Goal: Task Accomplishment & Management: Manage account settings

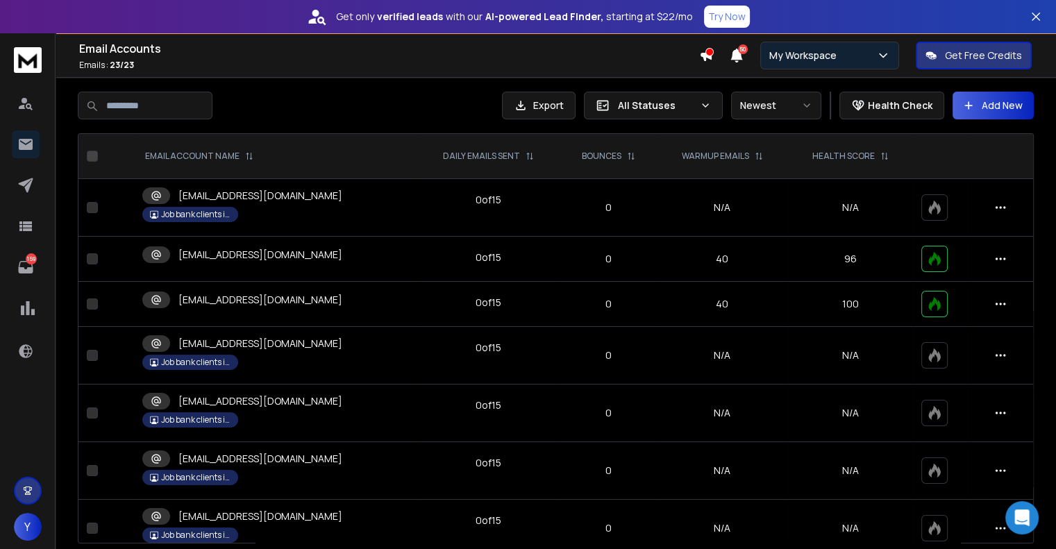
click at [857, 58] on div "My Workspace" at bounding box center [829, 56] width 121 height 14
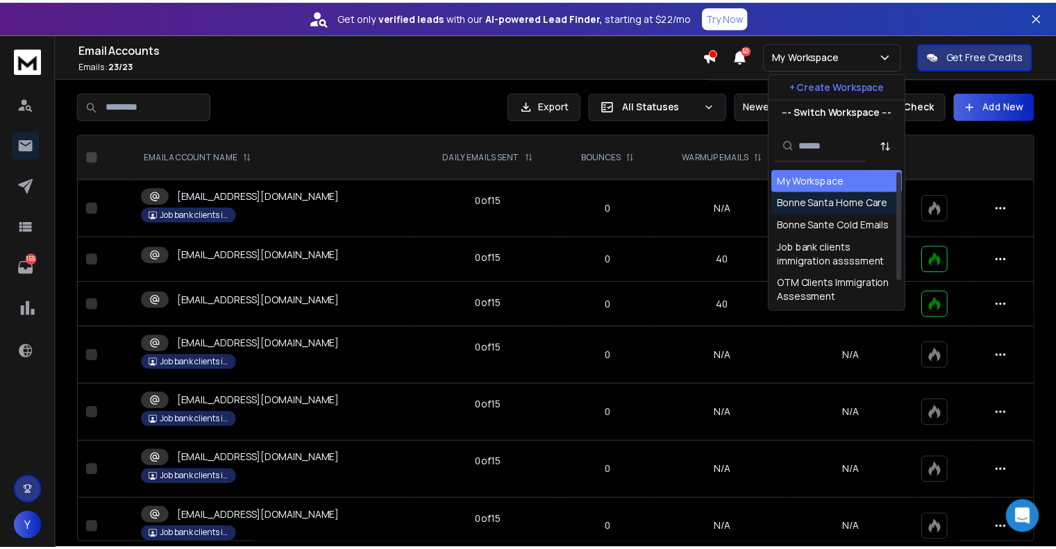
scroll to position [36, 0]
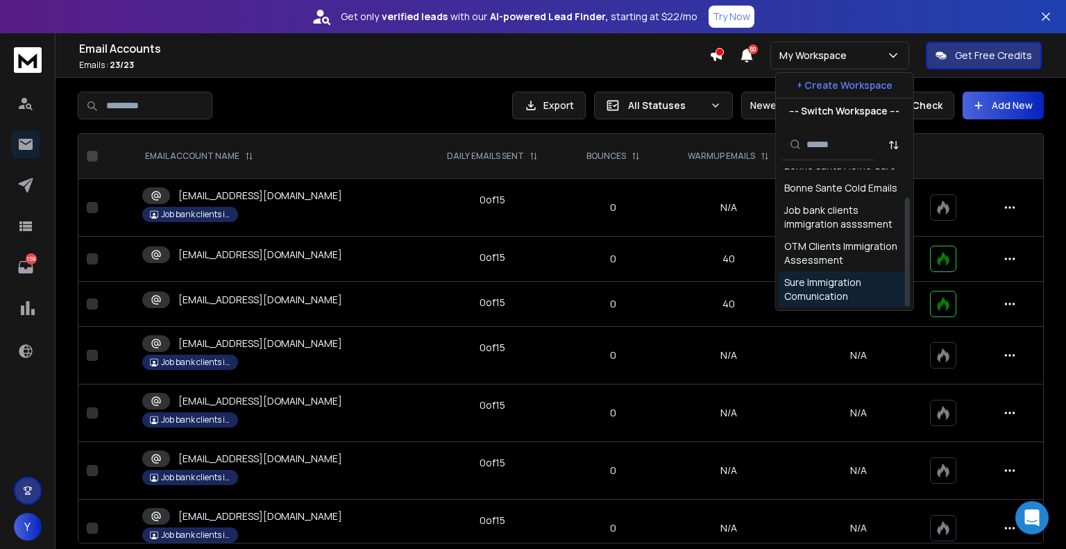
click at [822, 287] on div "Sure Immigration Comunication" at bounding box center [844, 290] width 121 height 28
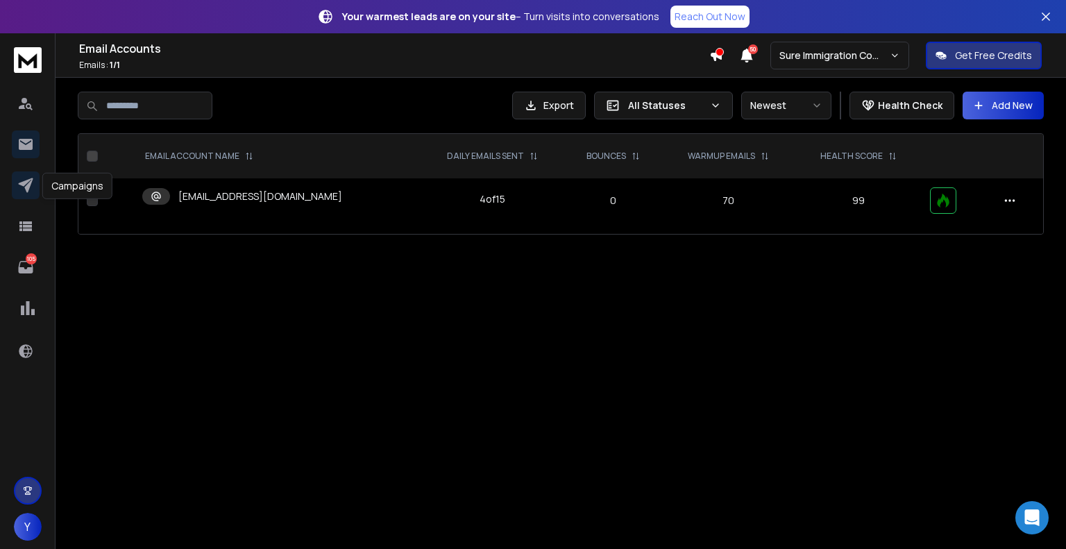
click at [25, 179] on icon at bounding box center [25, 185] width 17 height 17
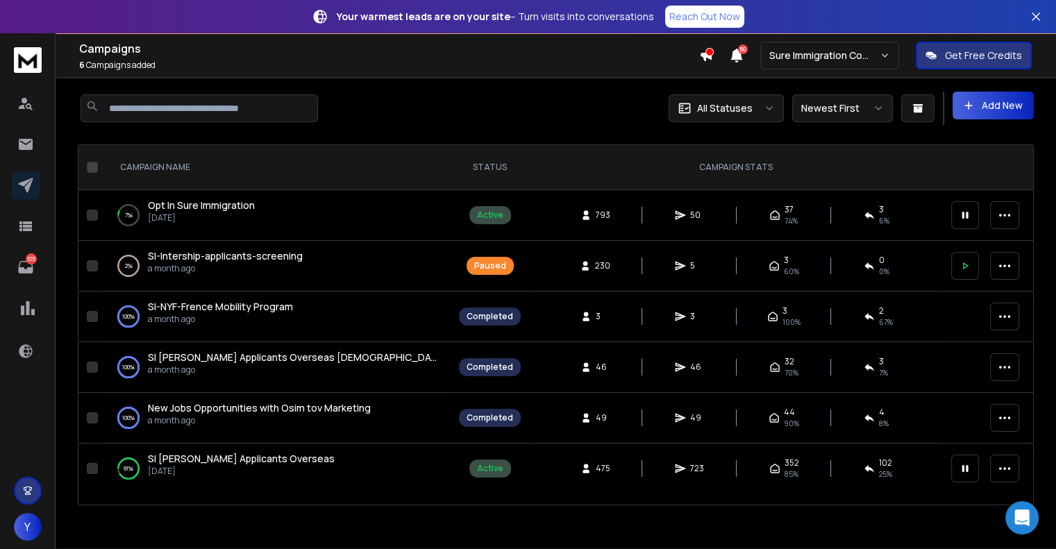
click at [261, 468] on p "[DATE]" at bounding box center [241, 471] width 187 height 11
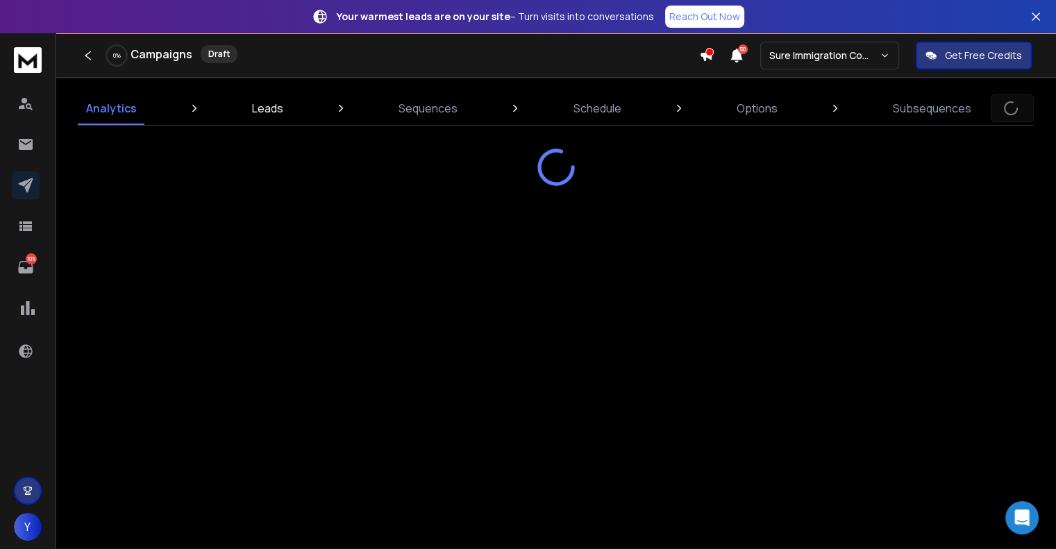
click at [262, 115] on p "Leads" at bounding box center [267, 108] width 31 height 17
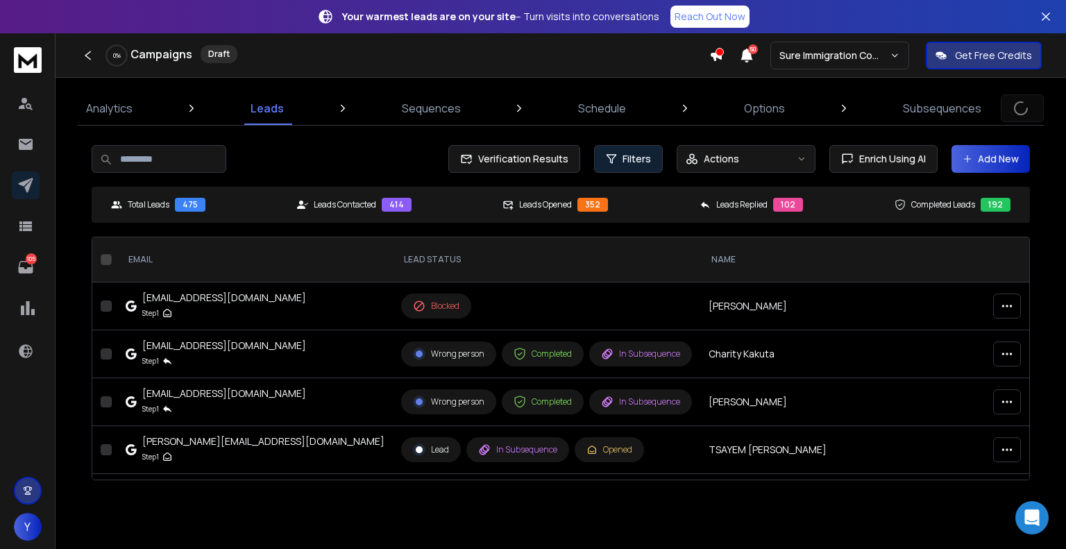
click at [637, 160] on span "Filters" at bounding box center [637, 159] width 28 height 14
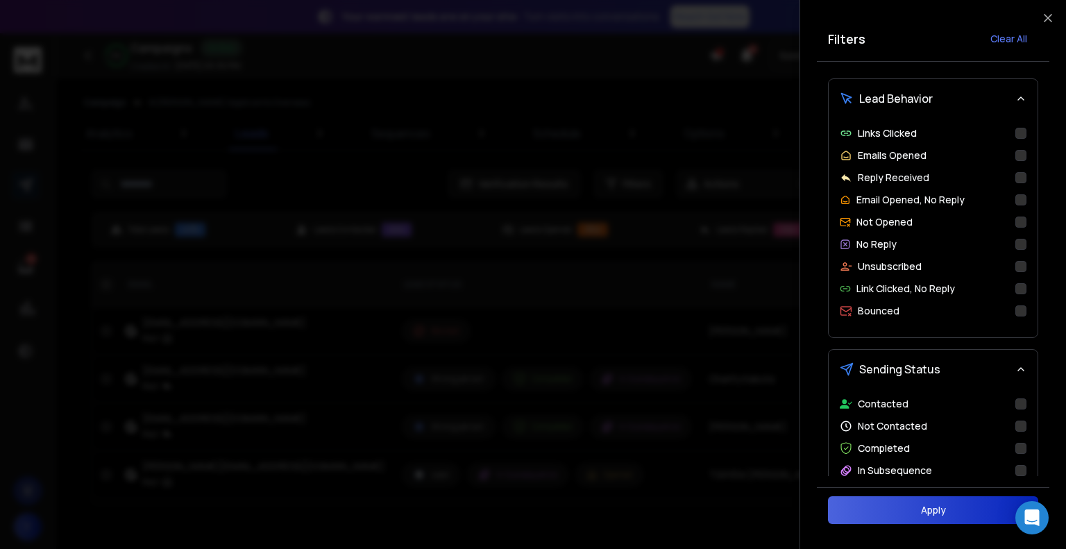
click at [1016, 426] on button "Not Contacted" at bounding box center [1021, 426] width 11 height 11
click at [945, 505] on button "Apply" at bounding box center [933, 510] width 210 height 28
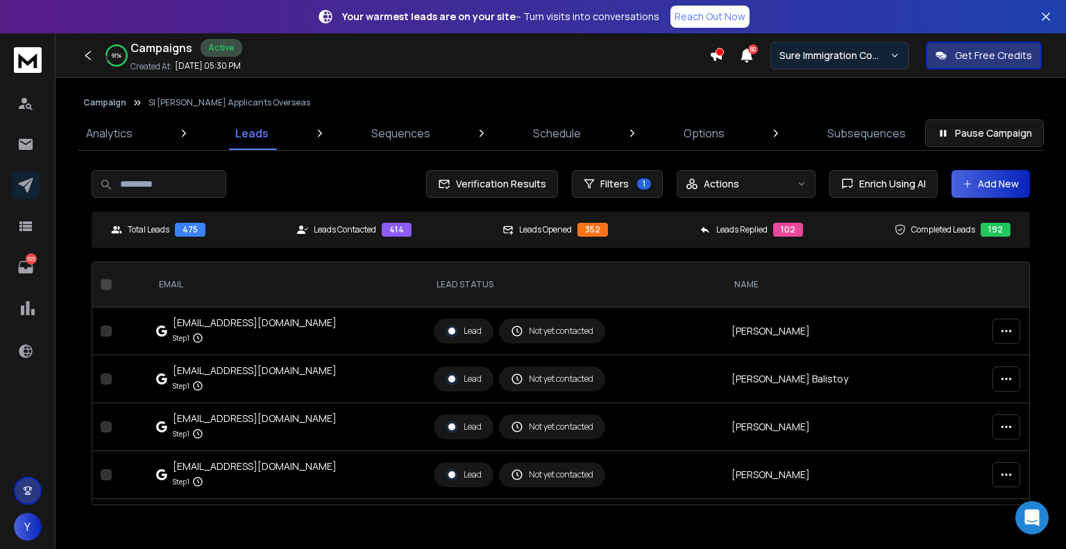
click at [809, 59] on p "Sure Immigration Comunication" at bounding box center [835, 56] width 110 height 14
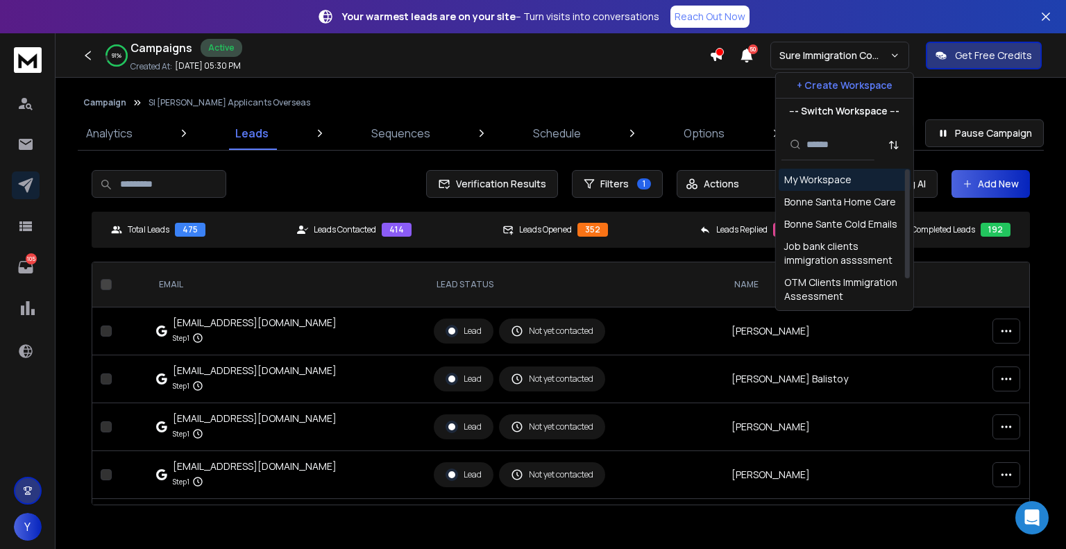
click at [841, 179] on div "My Workspace" at bounding box center [817, 180] width 67 height 14
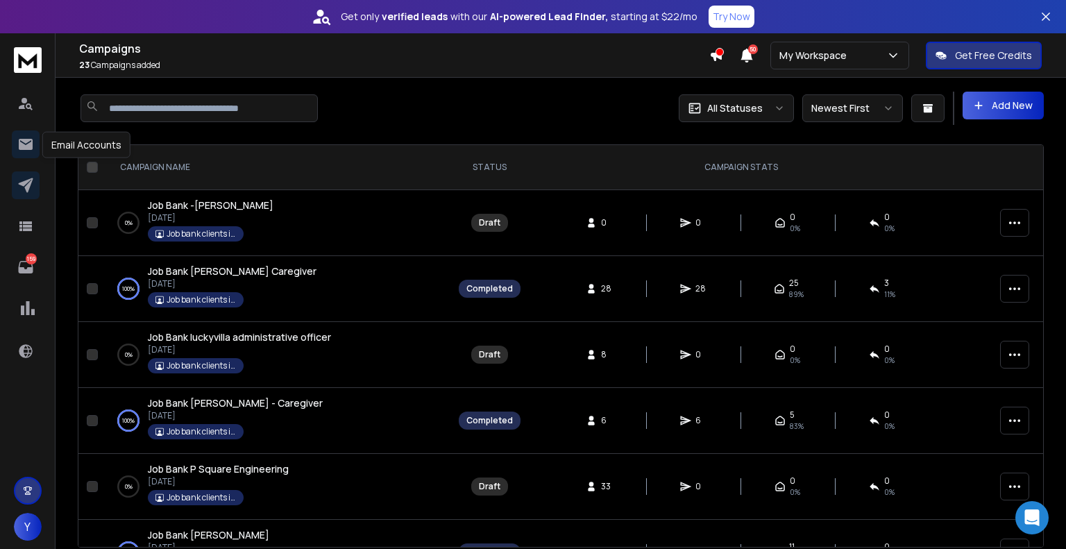
click at [23, 144] on icon at bounding box center [26, 144] width 14 height 11
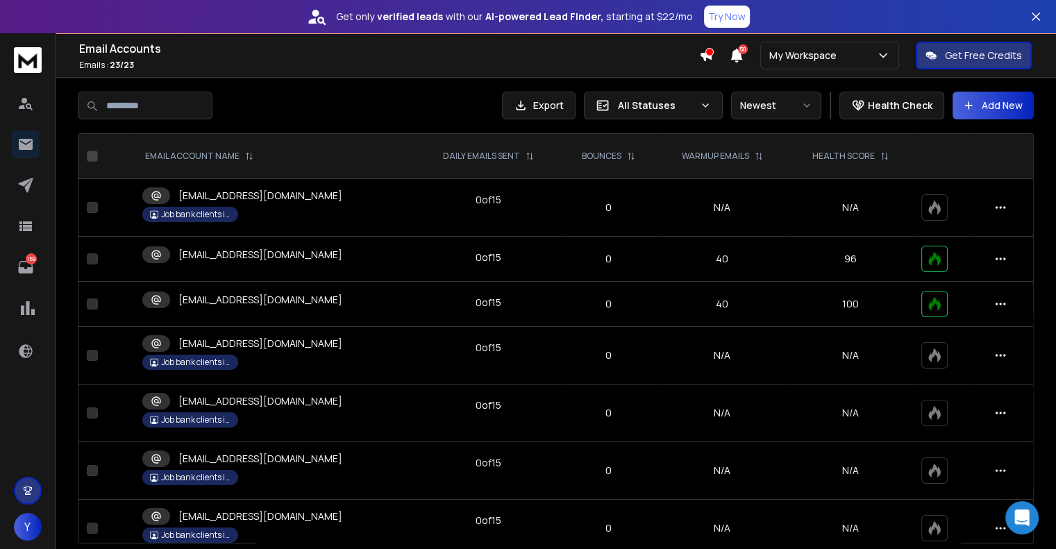
click at [929, 260] on icon at bounding box center [935, 259] width 12 height 14
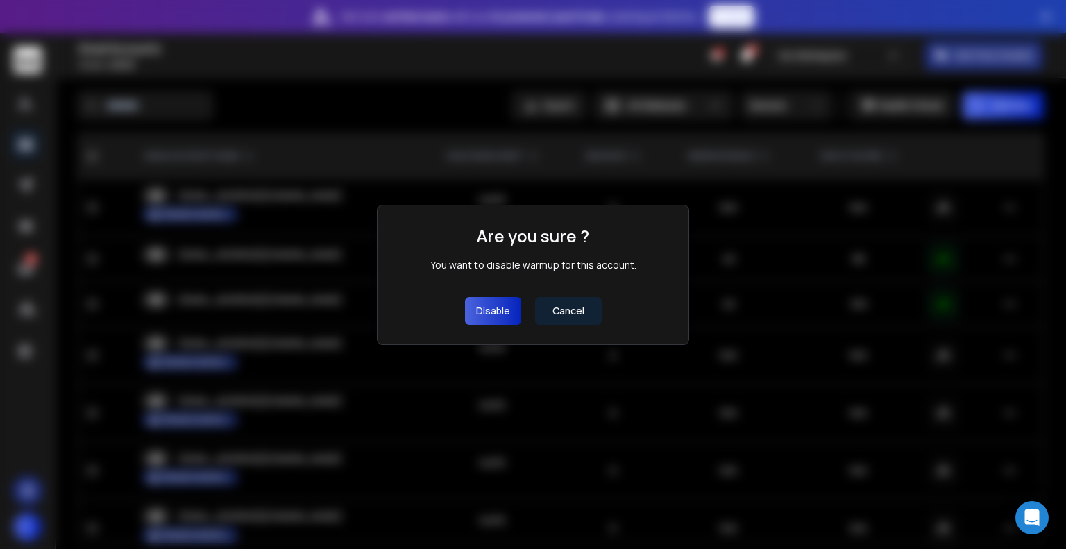
click at [501, 310] on button "Disable" at bounding box center [493, 311] width 56 height 28
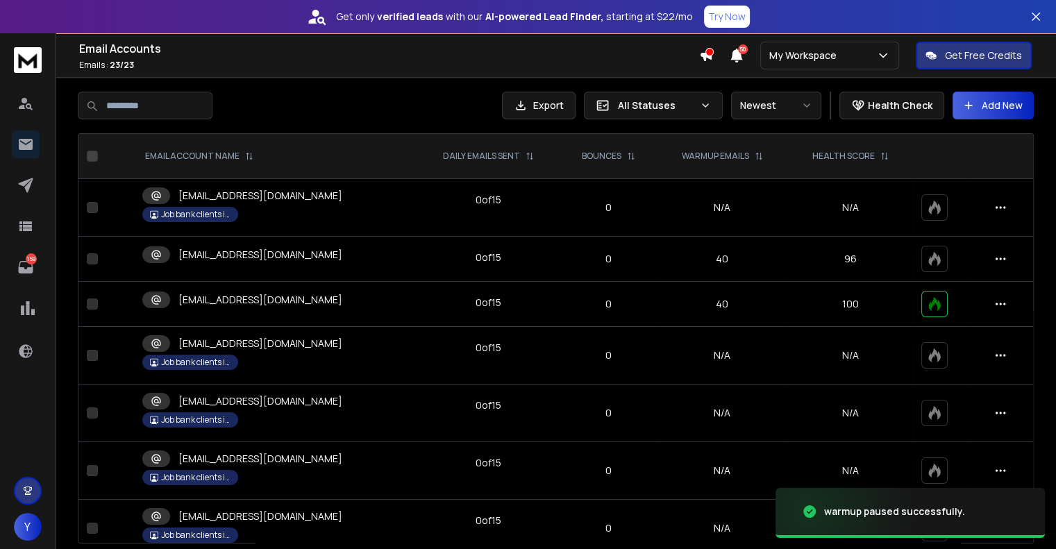
click at [927, 307] on icon at bounding box center [934, 304] width 14 height 14
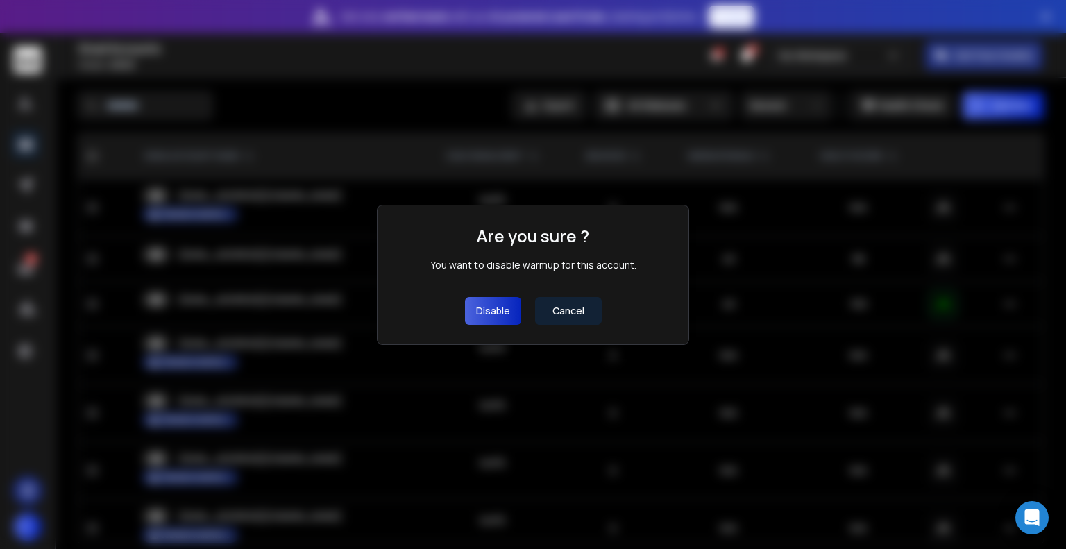
click at [498, 307] on button "Disable" at bounding box center [493, 311] width 56 height 28
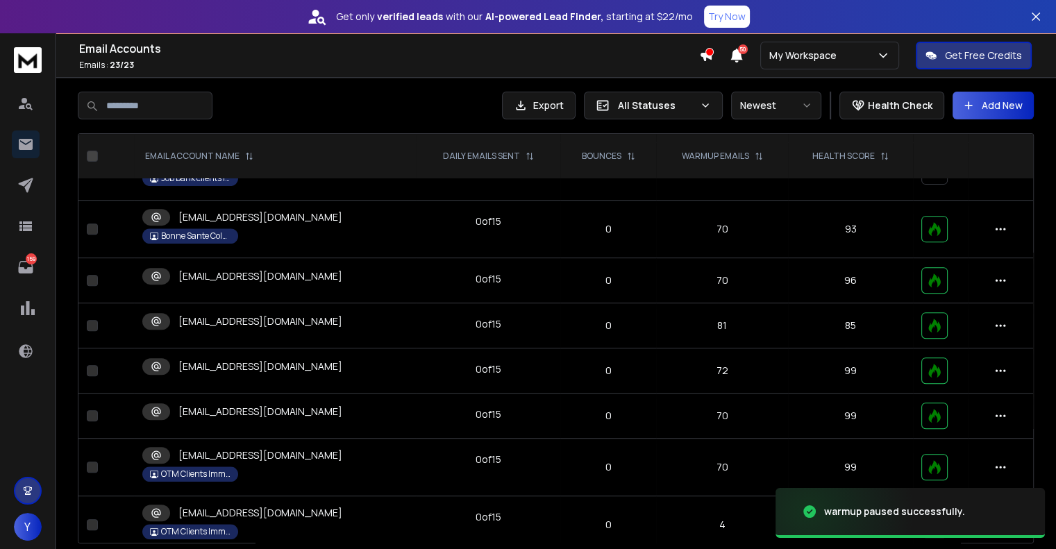
scroll to position [555, 0]
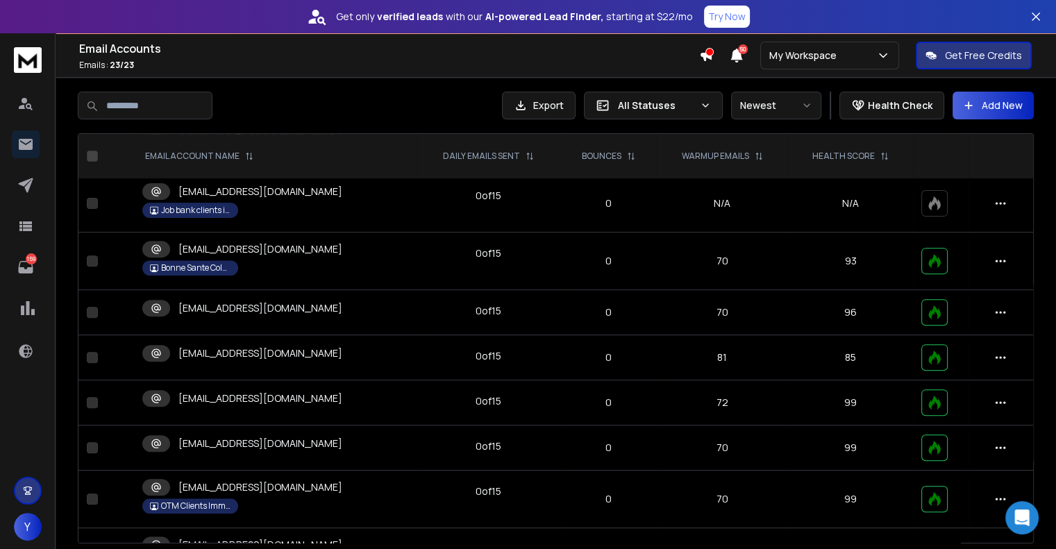
click at [931, 254] on icon at bounding box center [934, 261] width 14 height 14
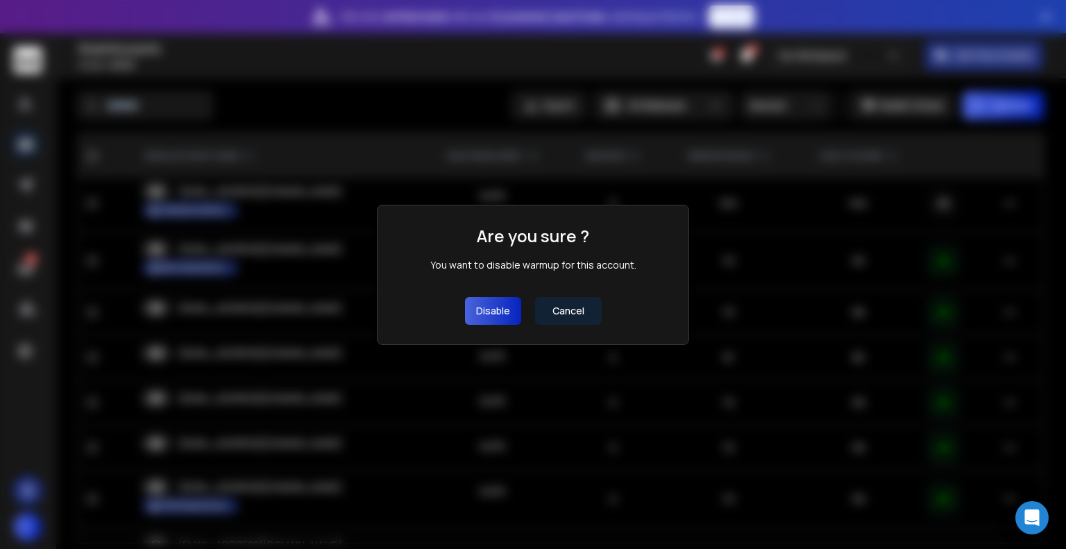
click at [503, 307] on button "Disable" at bounding box center [493, 311] width 56 height 28
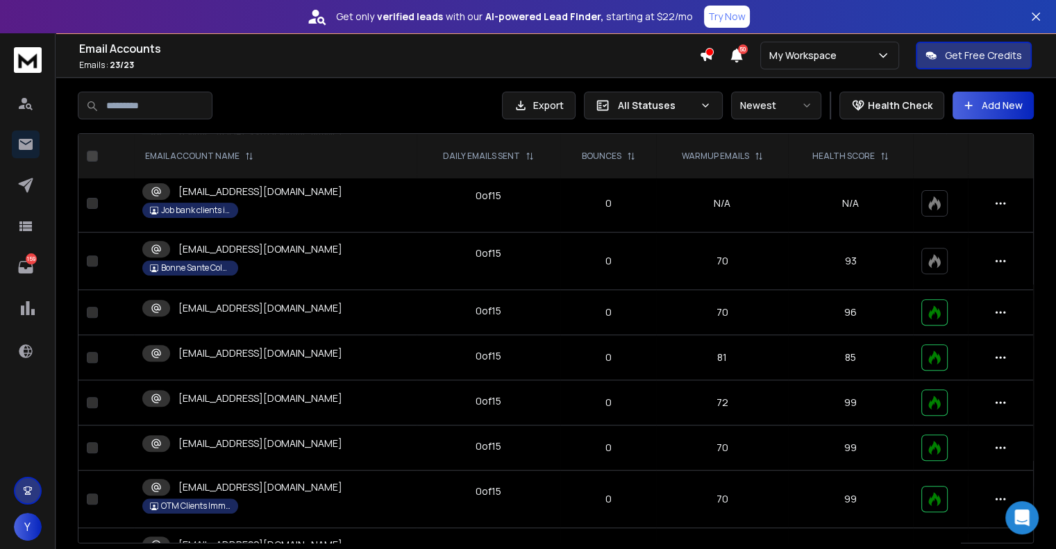
click at [929, 307] on icon at bounding box center [935, 312] width 12 height 14
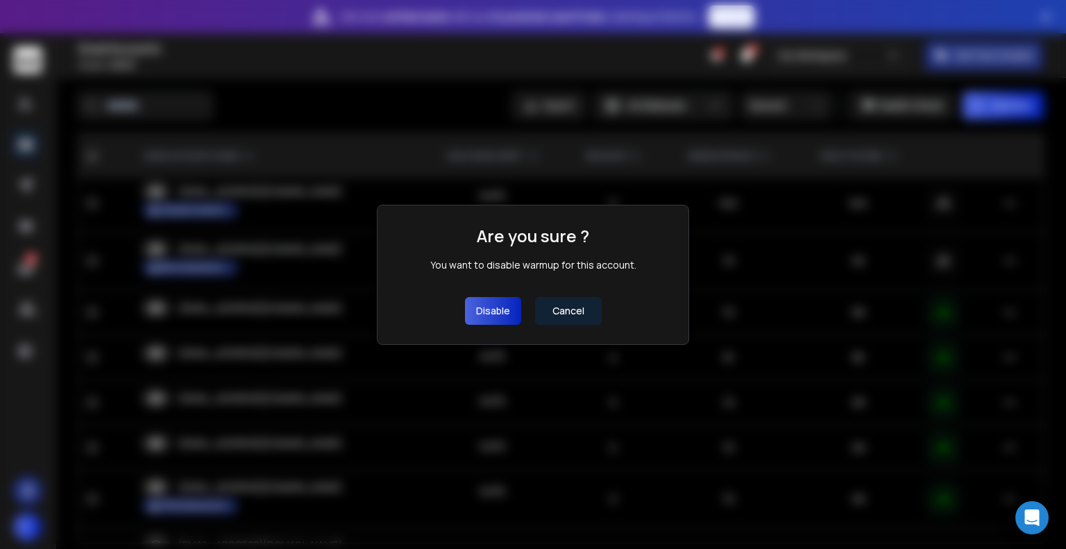
click at [492, 308] on button "Disable" at bounding box center [493, 311] width 56 height 28
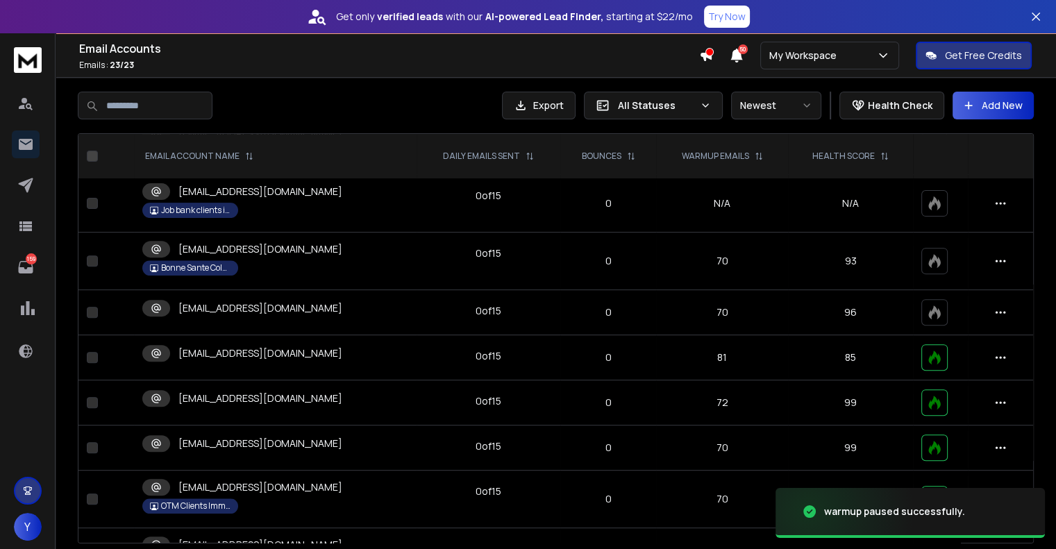
click at [929, 351] on icon at bounding box center [935, 358] width 12 height 14
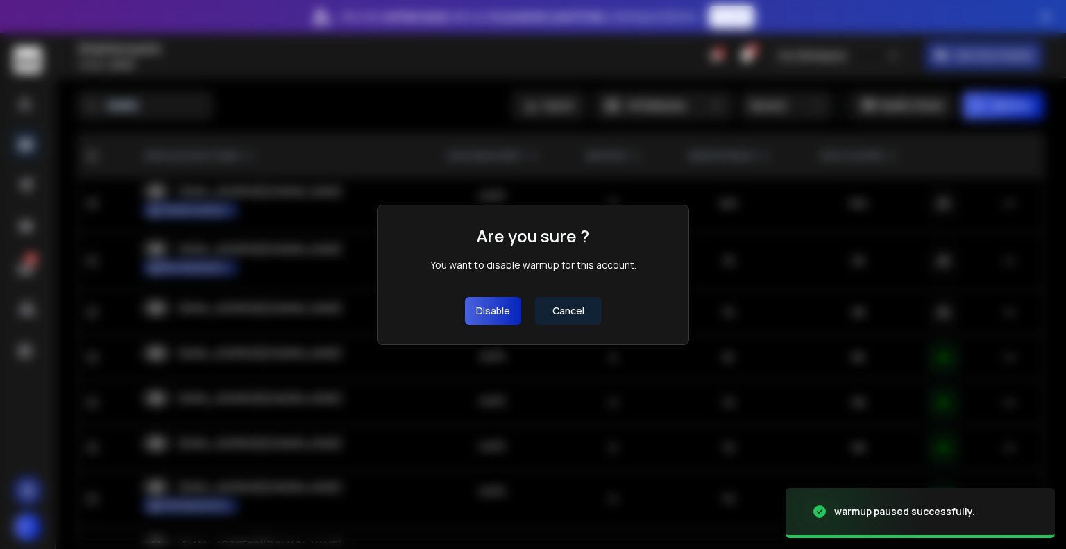
drag, startPoint x: 500, startPoint y: 312, endPoint x: 522, endPoint y: 305, distance: 23.5
click at [500, 312] on button "Disable" at bounding box center [493, 311] width 56 height 28
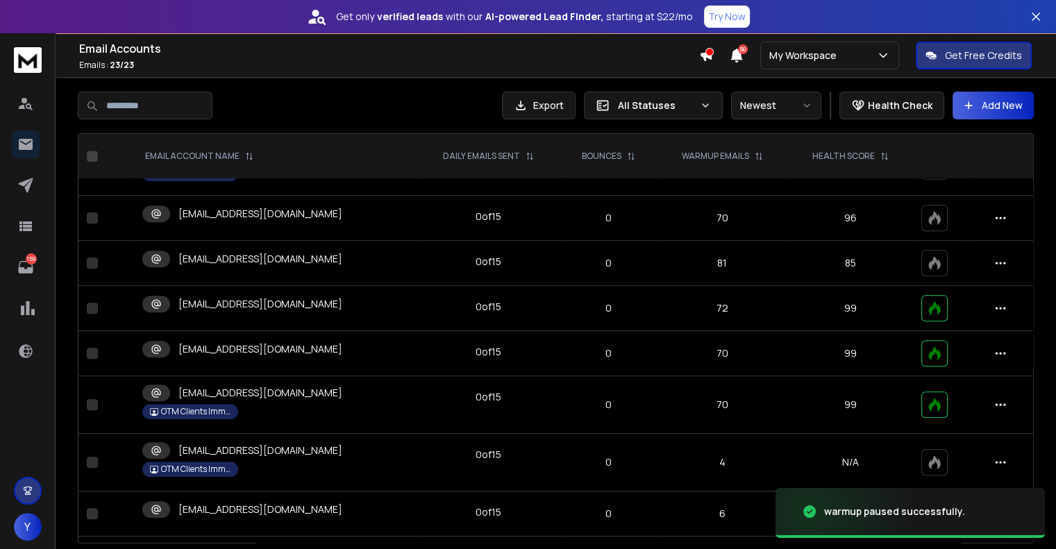
scroll to position [625, 0]
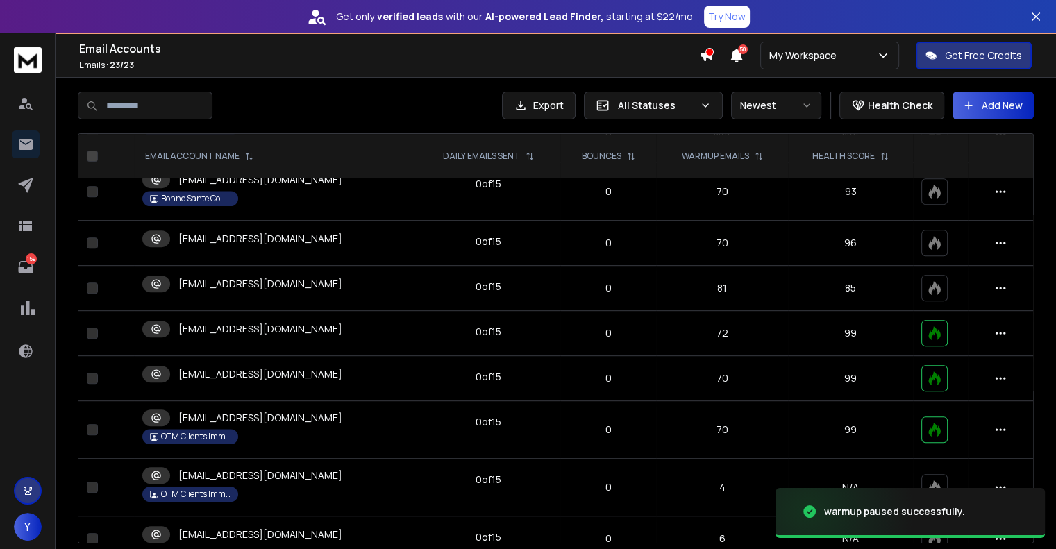
click at [932, 326] on icon at bounding box center [934, 333] width 14 height 14
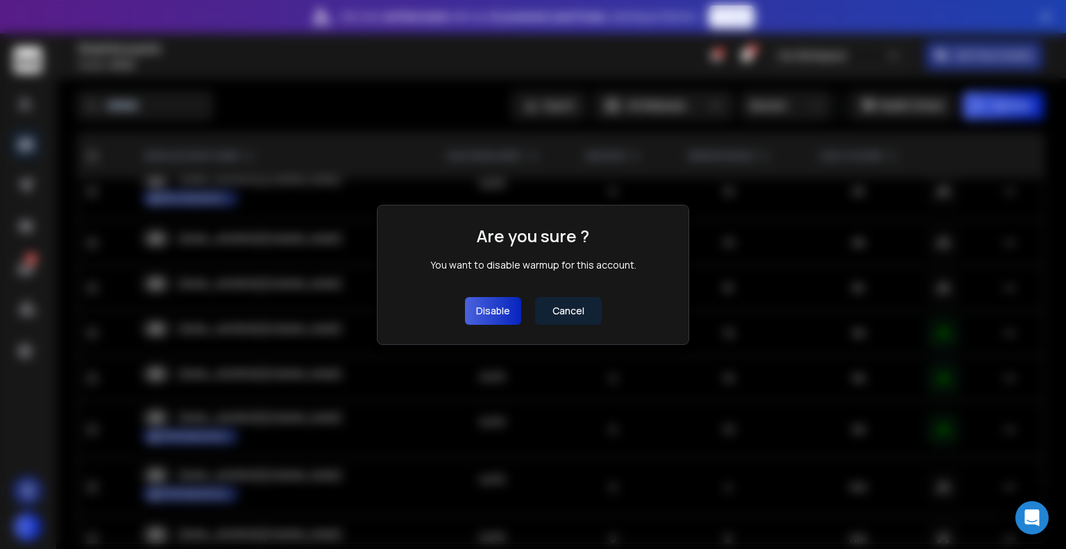
click at [496, 305] on button "Disable" at bounding box center [493, 311] width 56 height 28
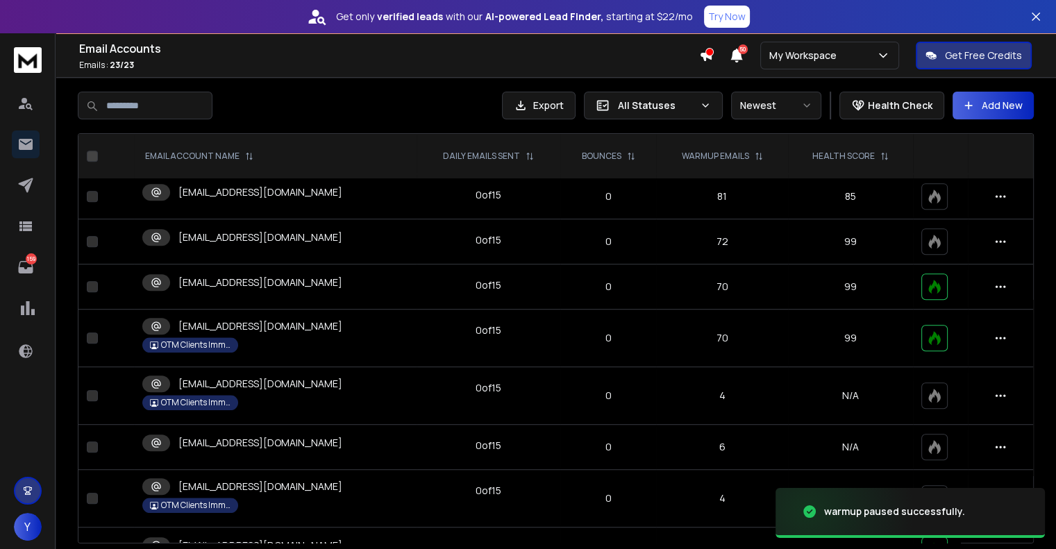
scroll to position [694, 0]
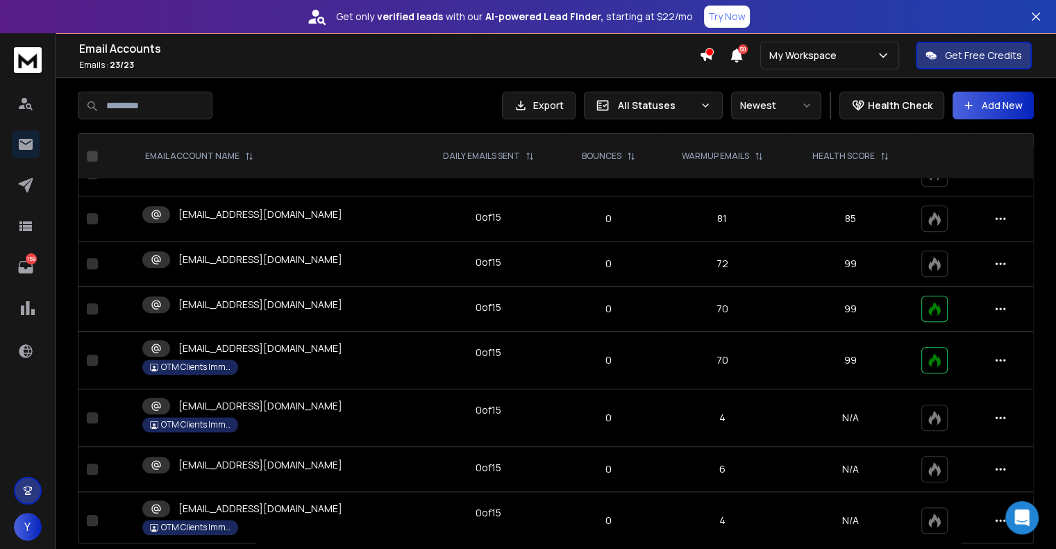
click at [934, 301] on div at bounding box center [934, 309] width 26 height 26
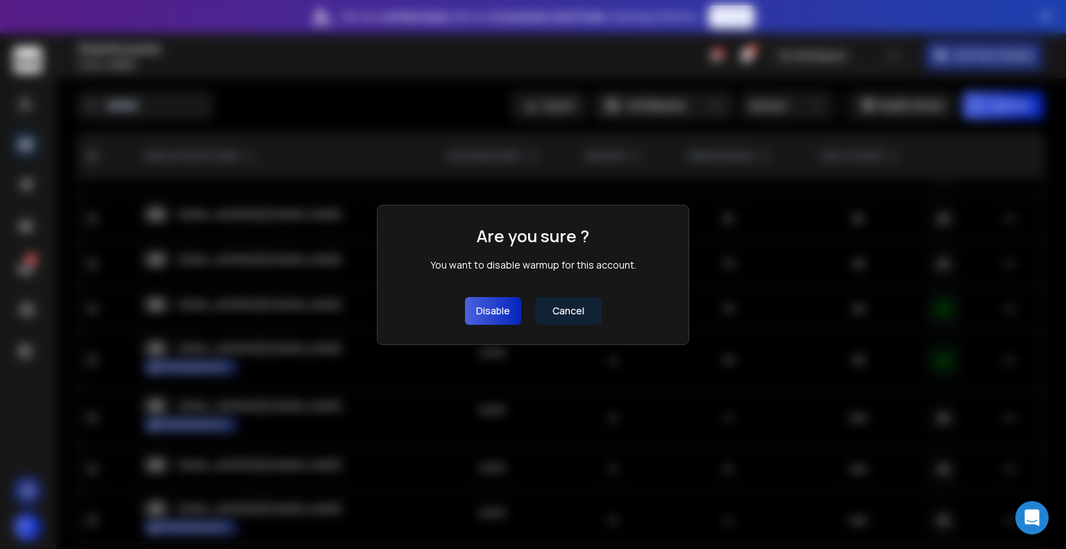
click at [493, 305] on button "Disable" at bounding box center [493, 311] width 56 height 28
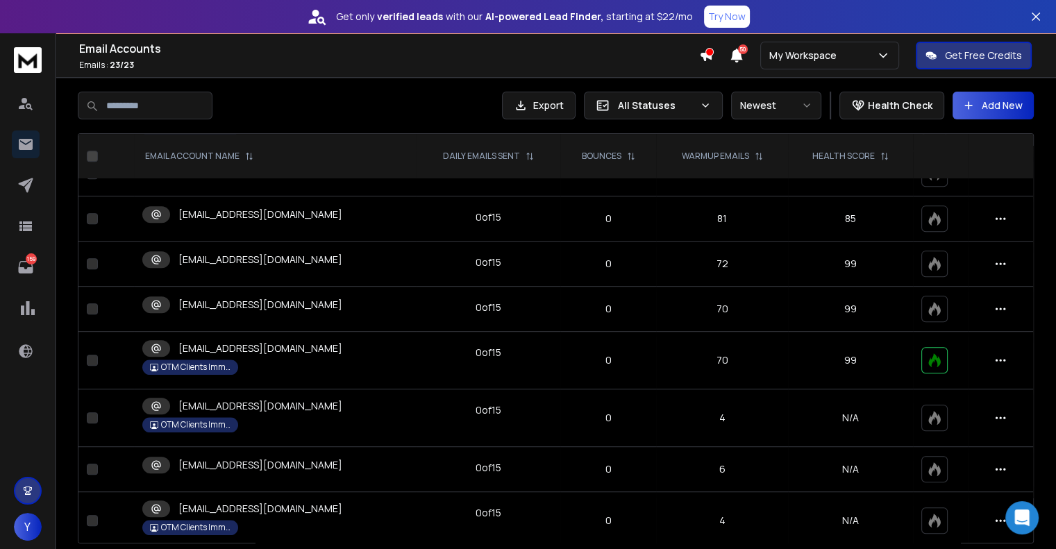
click at [929, 353] on icon at bounding box center [935, 360] width 12 height 14
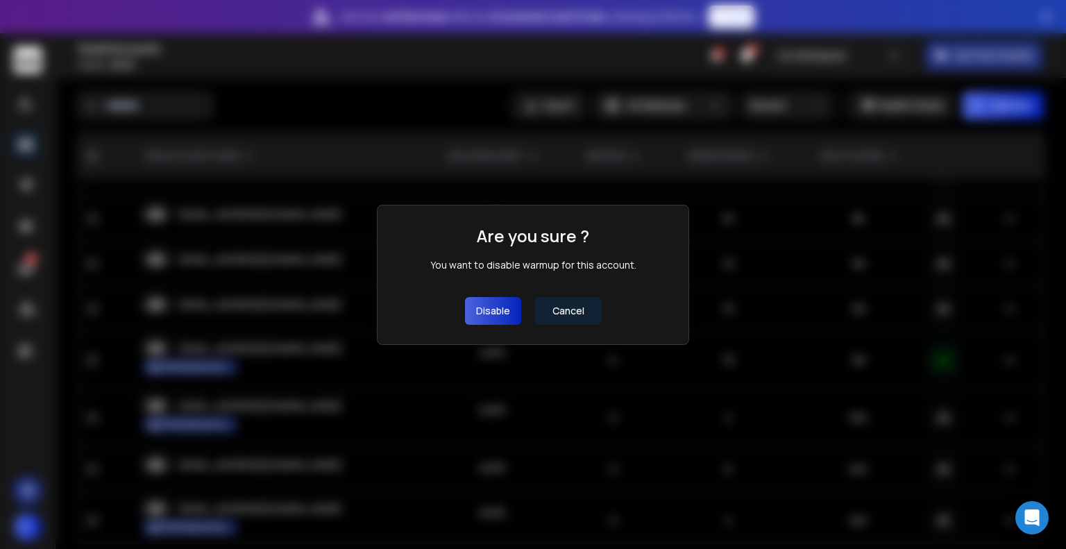
click at [501, 308] on button "Disable" at bounding box center [493, 311] width 56 height 28
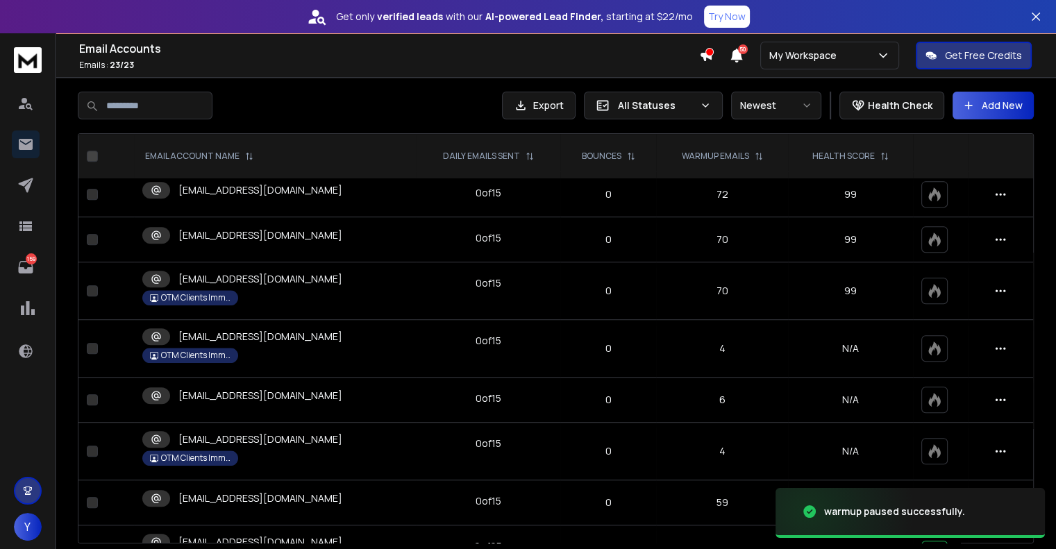
scroll to position [864, 0]
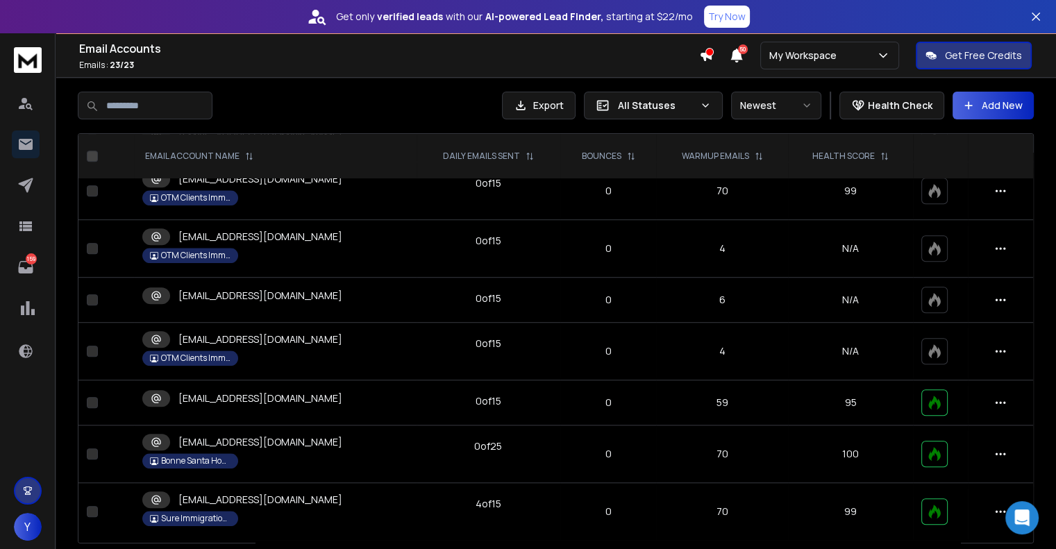
click at [927, 396] on icon at bounding box center [934, 403] width 14 height 14
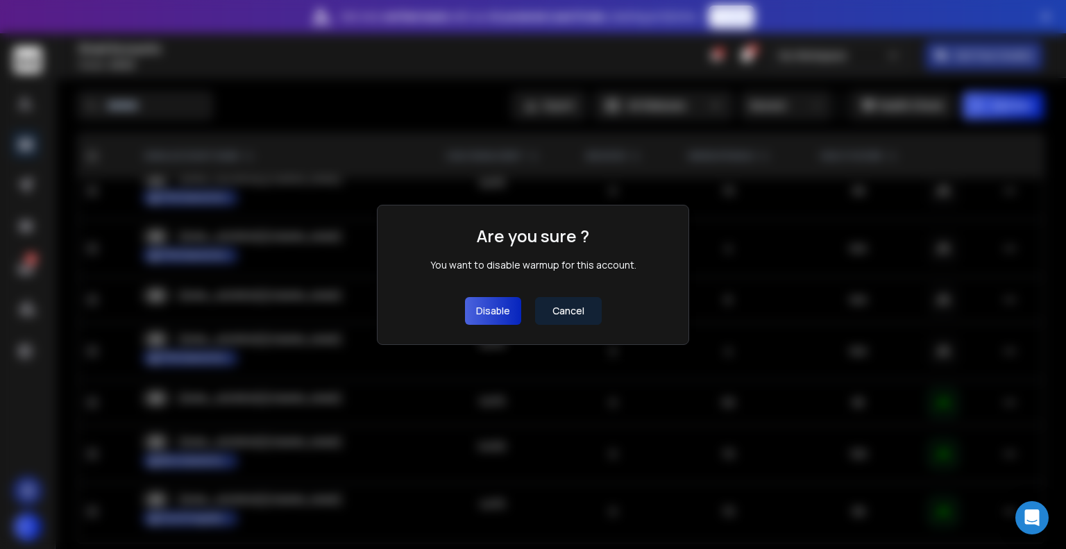
click at [498, 301] on button "Disable" at bounding box center [493, 311] width 56 height 28
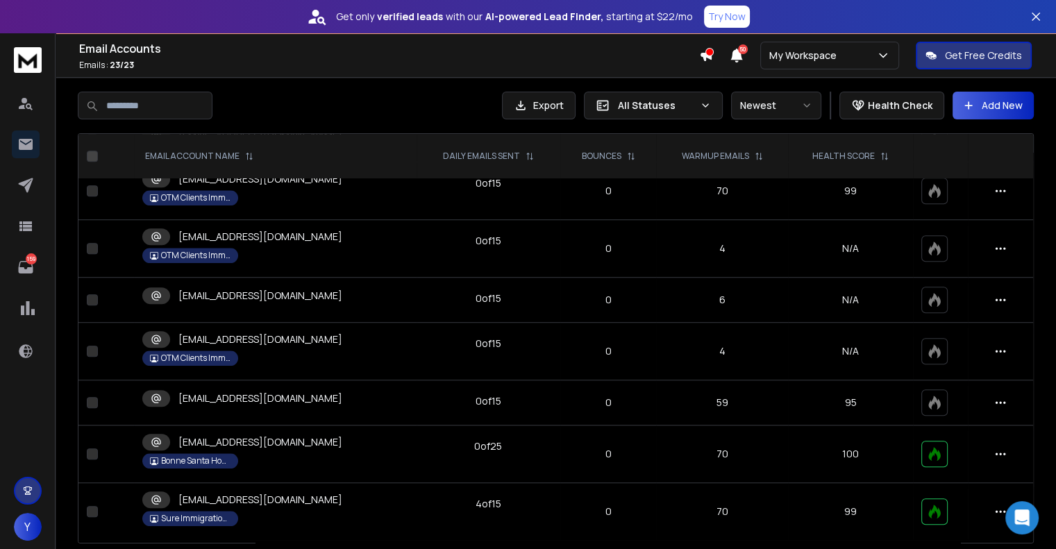
click at [930, 447] on icon at bounding box center [935, 454] width 12 height 14
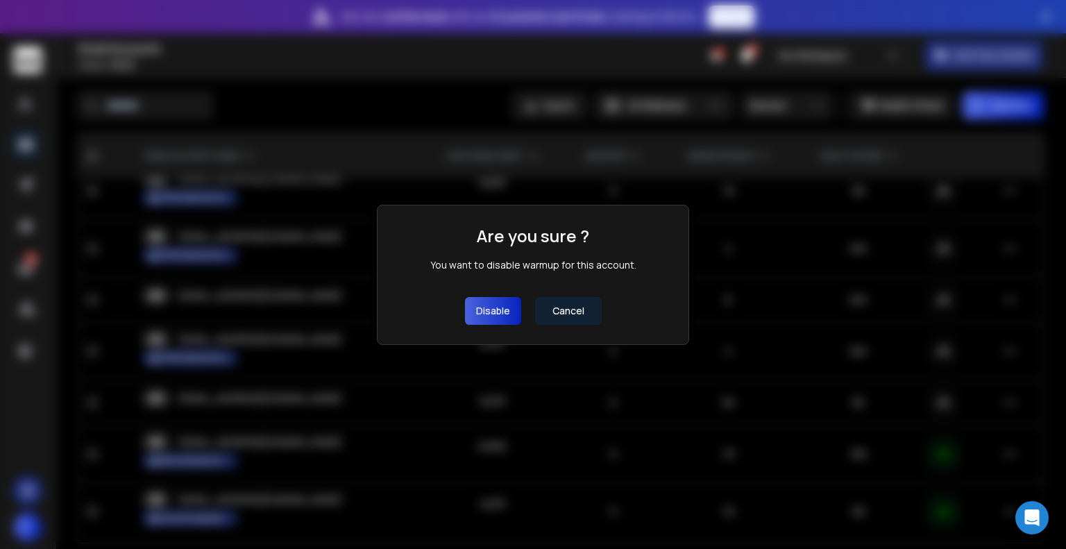
click at [496, 307] on button "Disable" at bounding box center [493, 311] width 56 height 28
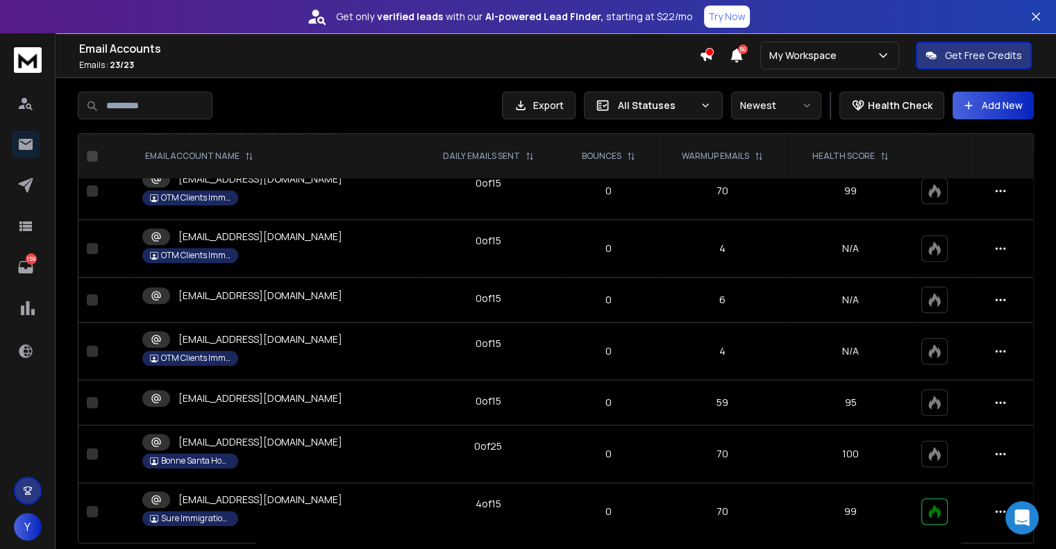
click at [929, 505] on icon at bounding box center [935, 512] width 12 height 14
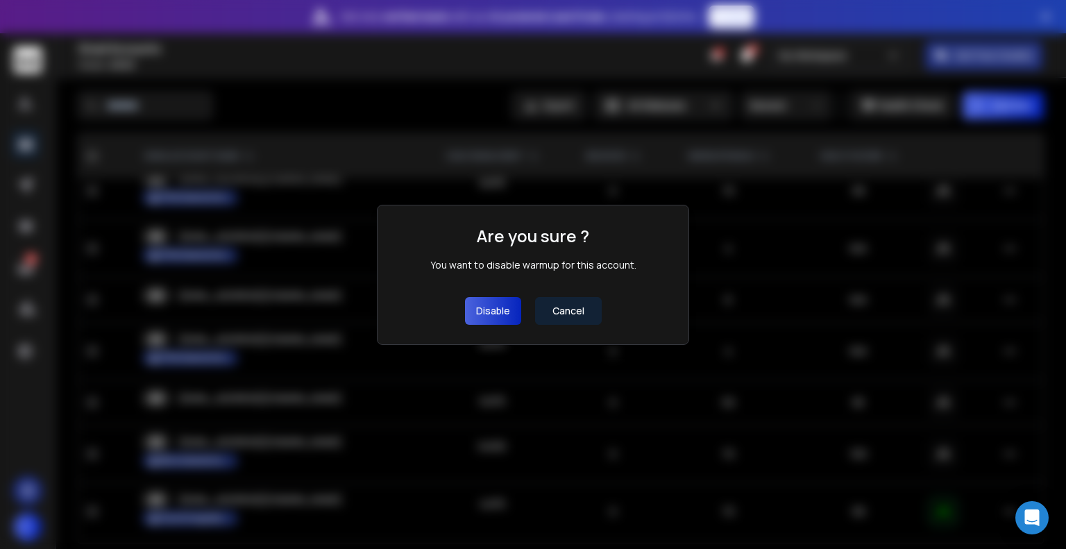
drag, startPoint x: 485, startPoint y: 316, endPoint x: 497, endPoint y: 312, distance: 13.2
click at [485, 315] on button "Disable" at bounding box center [493, 311] width 56 height 28
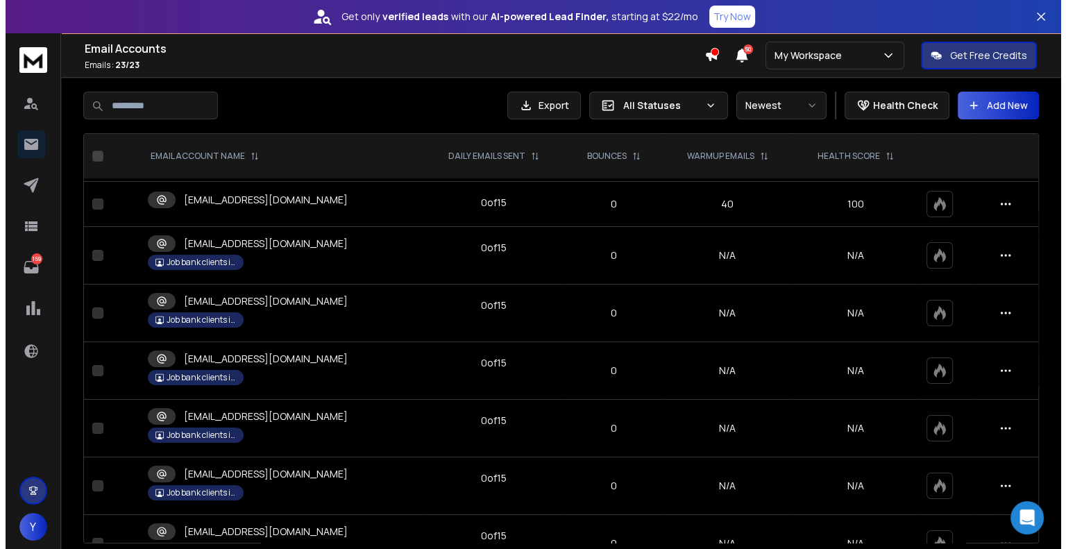
scroll to position [0, 0]
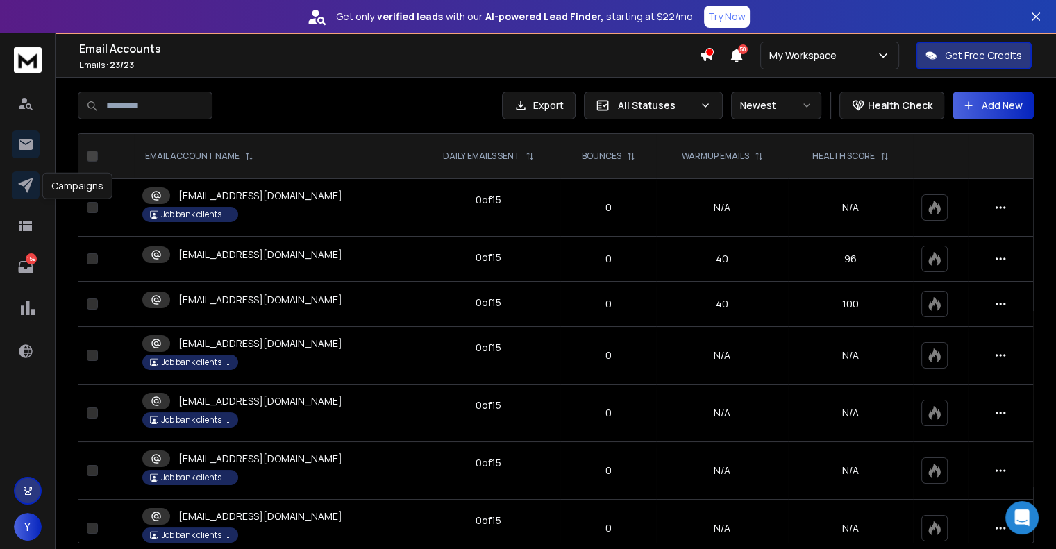
click at [24, 177] on icon at bounding box center [25, 185] width 17 height 17
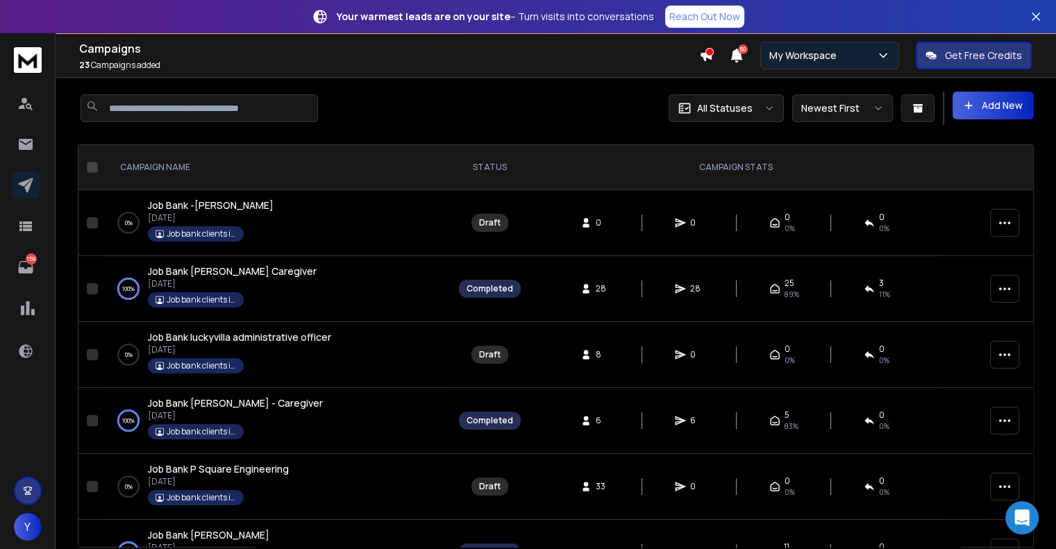
click at [825, 58] on p "My Workspace" at bounding box center [805, 56] width 73 height 14
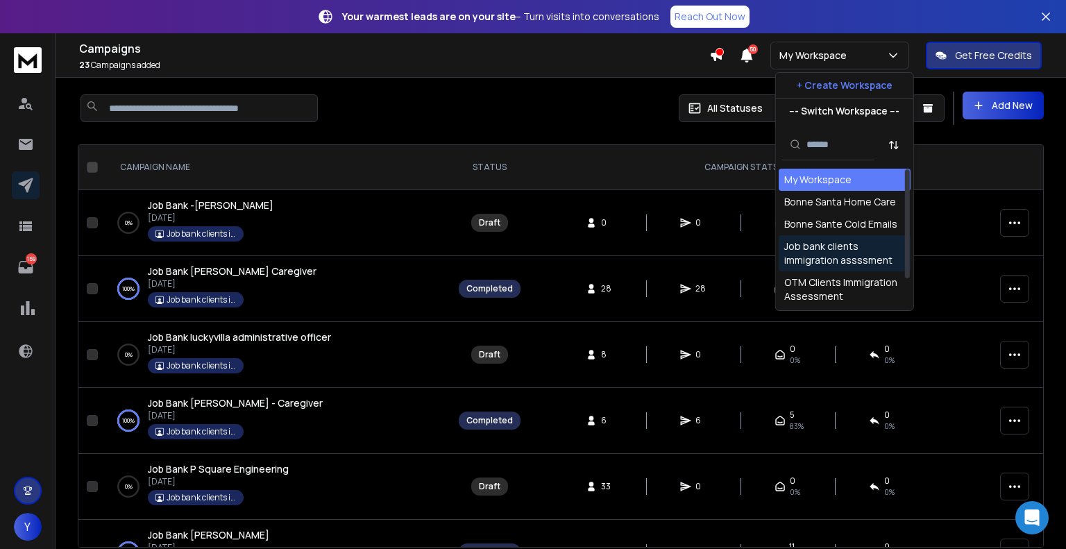
click at [867, 250] on div "Job bank clients immigration assssment" at bounding box center [844, 253] width 121 height 28
